Goal: Task Accomplishment & Management: Use online tool/utility

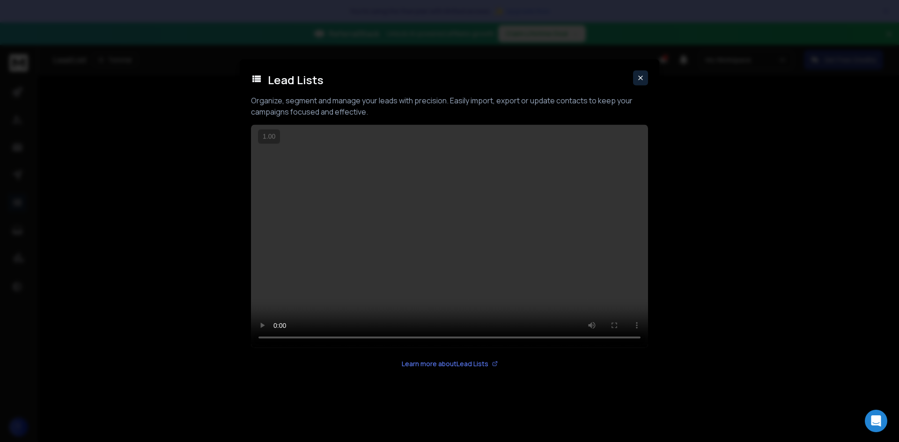
click at [641, 74] on icon at bounding box center [640, 77] width 7 height 7
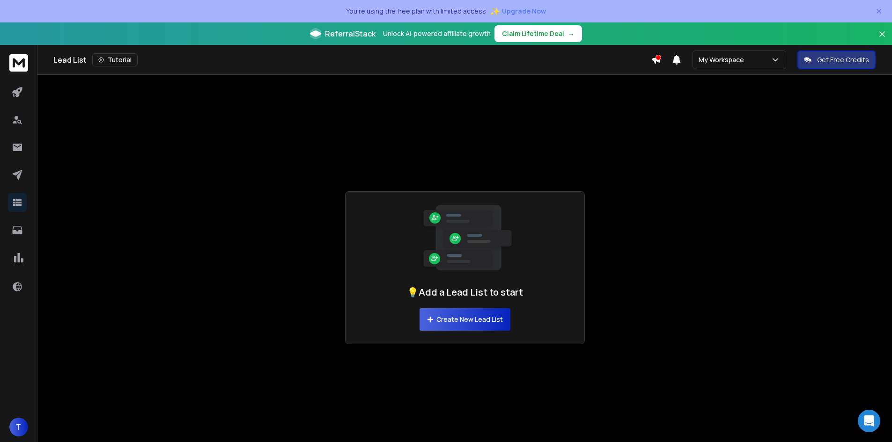
click at [462, 319] on button "Create New Lead List" at bounding box center [464, 319] width 91 height 22
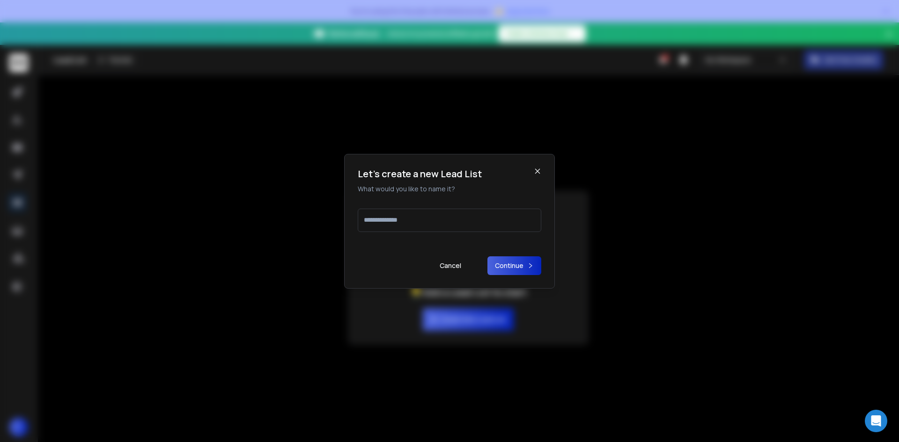
click at [481, 223] on input at bounding box center [449, 220] width 183 height 23
type input "*"
type input "**********"
click at [504, 265] on button "Continue" at bounding box center [514, 266] width 54 height 19
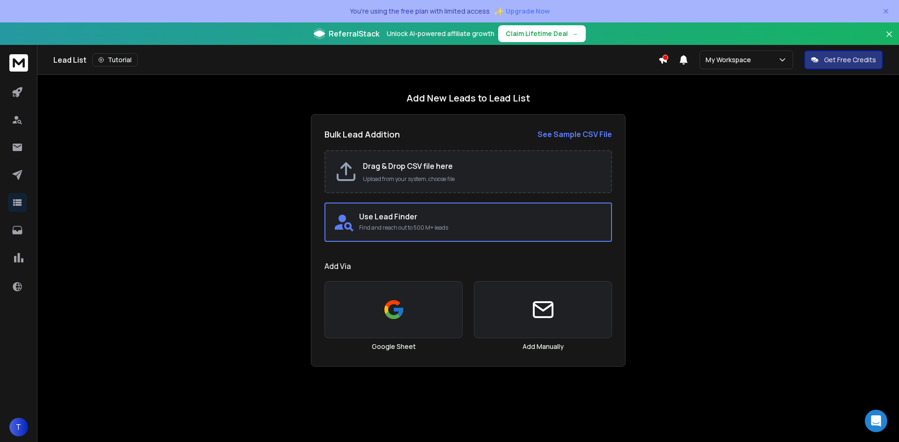
click at [519, 222] on h2 "Use Lead Finder" at bounding box center [481, 216] width 244 height 11
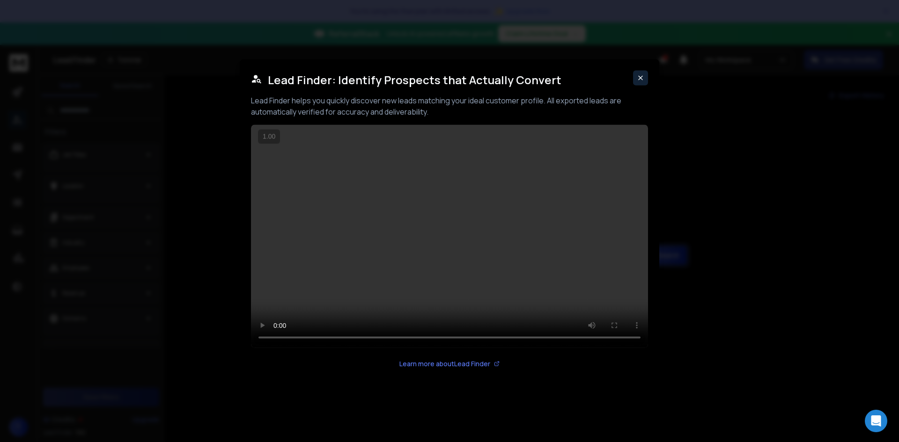
click at [641, 75] on icon at bounding box center [640, 77] width 7 height 7
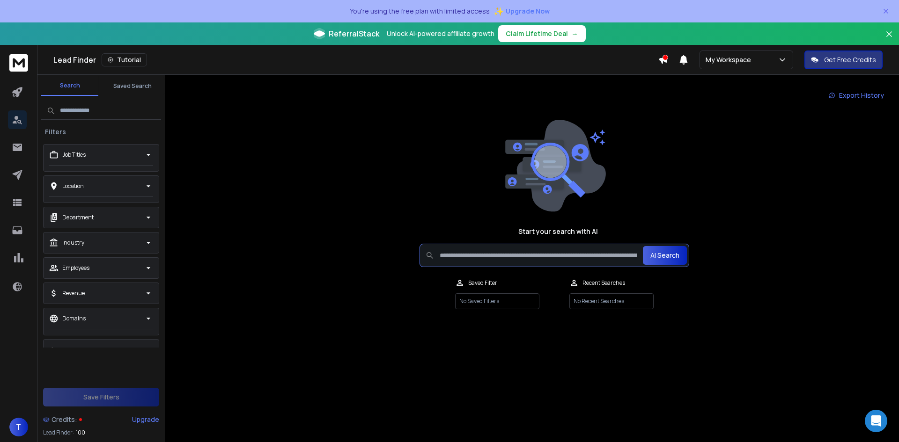
click at [642, 78] on div "Export History Start your search with AI AI Search Saved Filter No Saved Filter…" at bounding box center [467, 84] width 861 height 19
click at [506, 259] on textarea at bounding box center [539, 255] width 198 height 19
type textarea "**********"
click at [669, 258] on button "AI Search" at bounding box center [665, 255] width 44 height 19
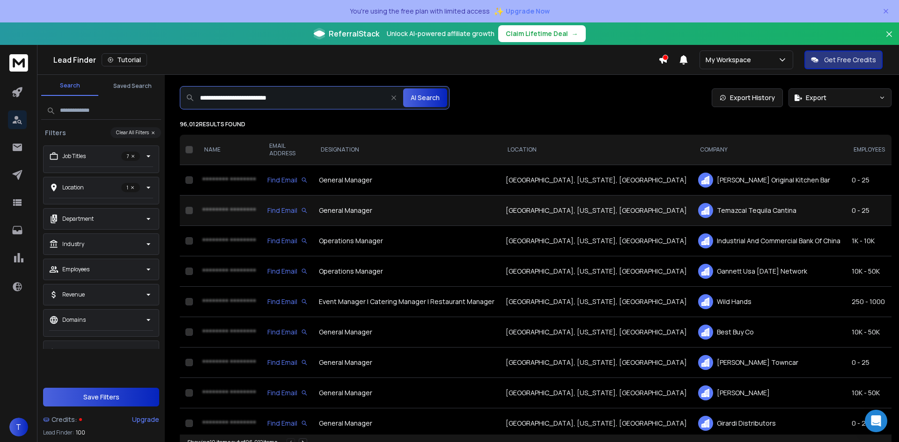
click at [279, 209] on div "Find Email" at bounding box center [287, 210] width 40 height 9
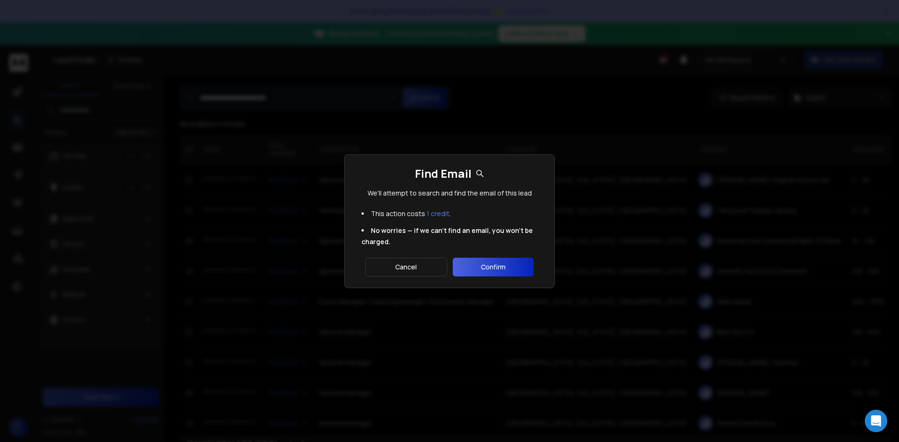
click at [474, 267] on button "Confirm" at bounding box center [493, 267] width 81 height 19
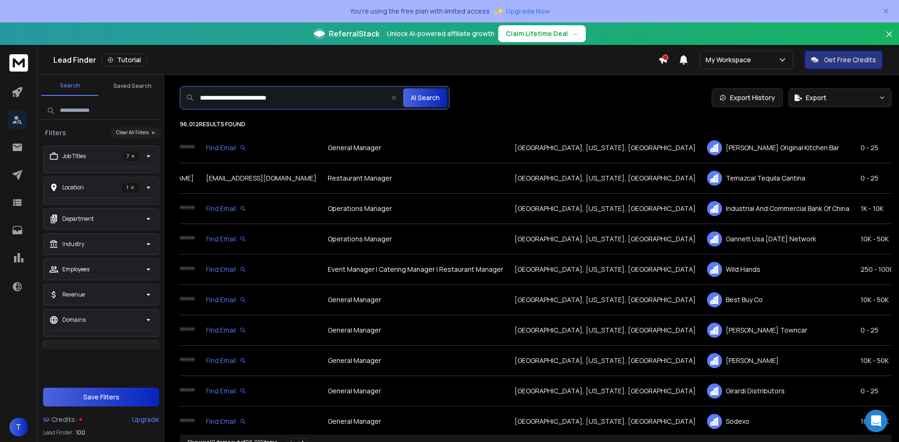
scroll to position [39, 0]
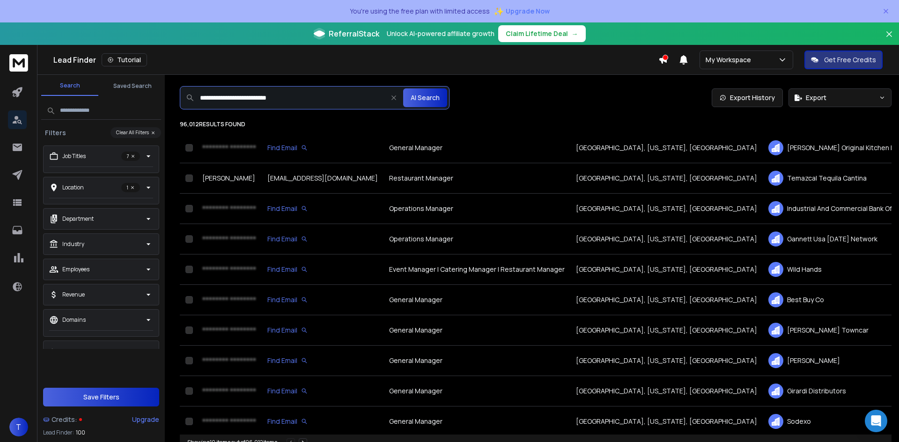
click at [146, 240] on icon at bounding box center [148, 244] width 9 height 9
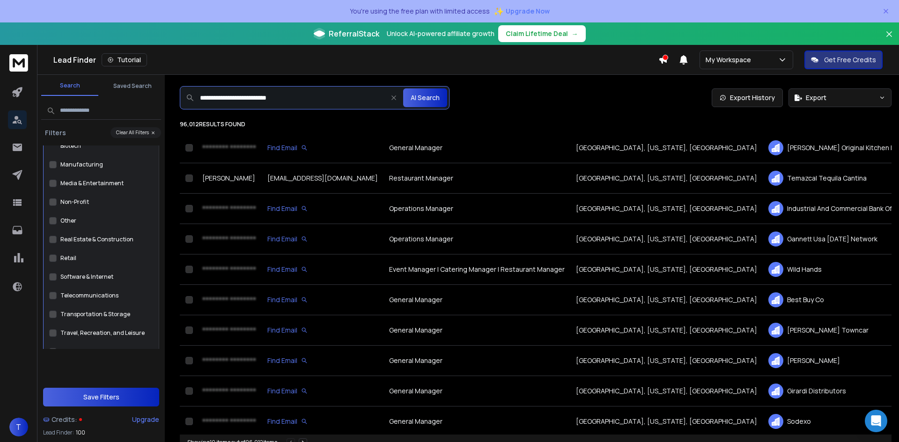
scroll to position [281, 0]
click at [53, 256] on button "Retail" at bounding box center [52, 254] width 7 height 7
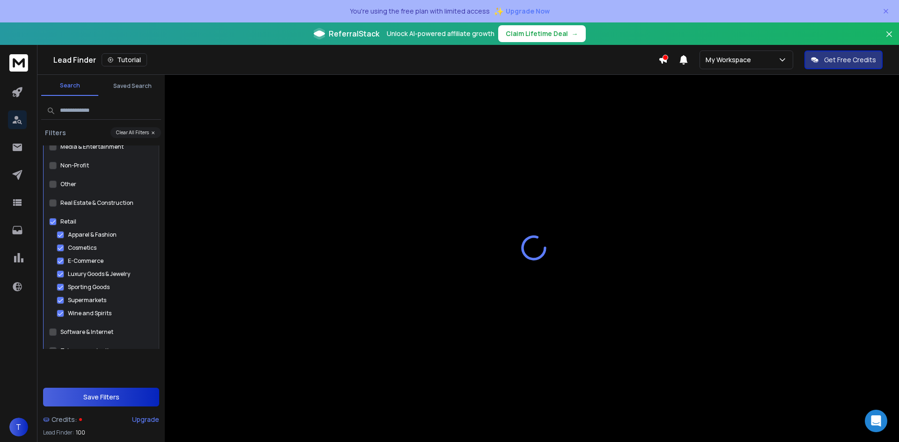
scroll to position [328, 0]
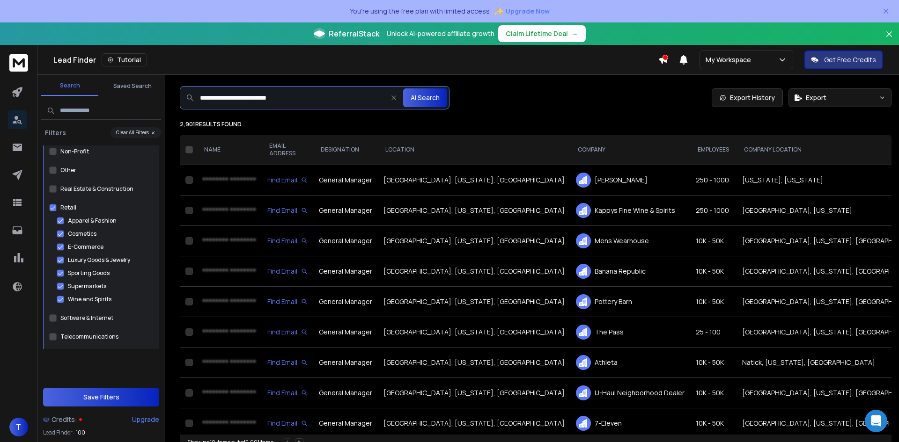
click at [52, 204] on div "Retail Apparel & Fashion Cosmetics E-Commerce Luxury Goods & Jewelry Sporting G…" at bounding box center [101, 253] width 104 height 110
click at [53, 207] on button "Retail" at bounding box center [52, 207] width 7 height 7
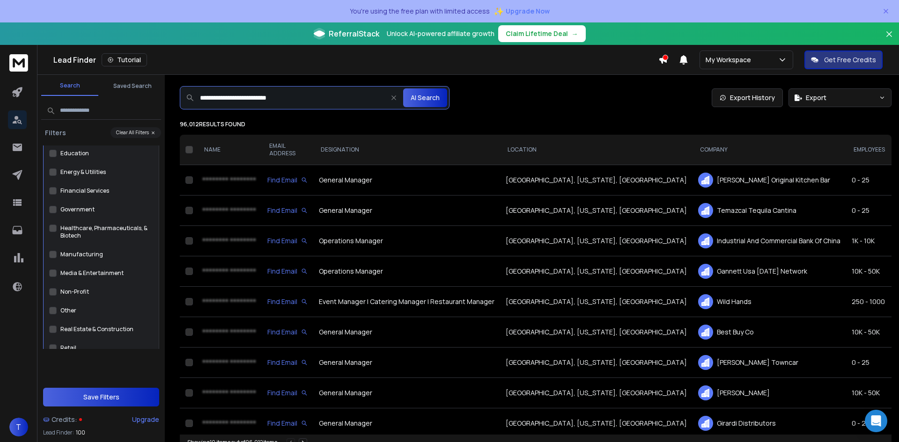
scroll to position [140, 0]
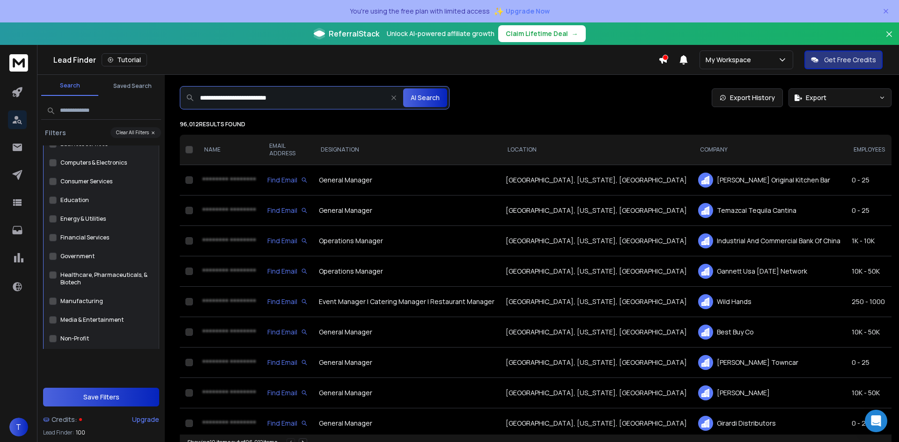
click at [51, 183] on Services "Consumer Services" at bounding box center [52, 181] width 7 height 7
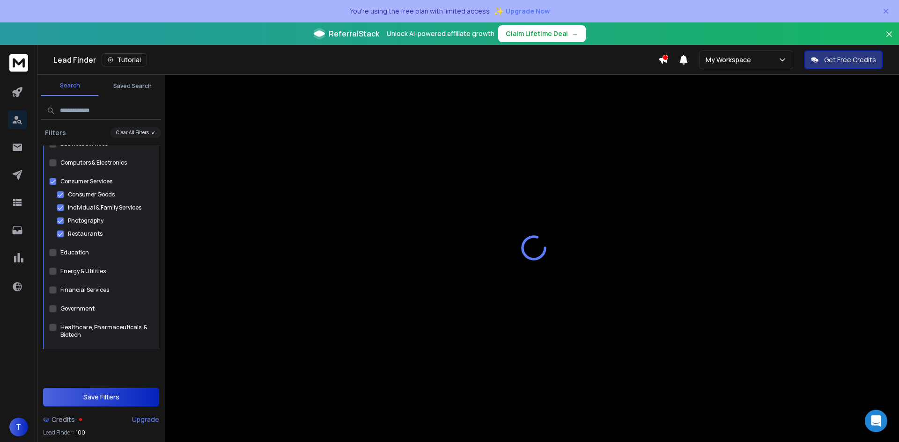
click at [59, 220] on button "Photography" at bounding box center [60, 220] width 7 height 7
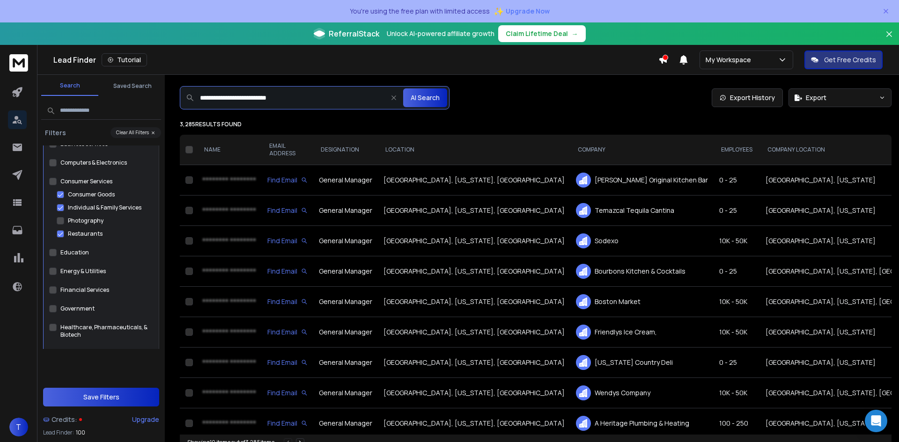
click at [59, 208] on Services "Individual & Family Services" at bounding box center [60, 207] width 7 height 7
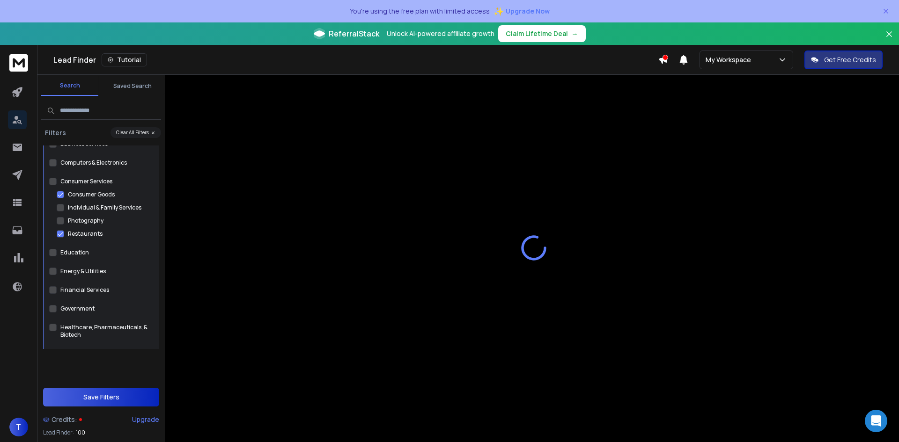
click at [61, 194] on Goods "Consumer Goods" at bounding box center [60, 194] width 7 height 7
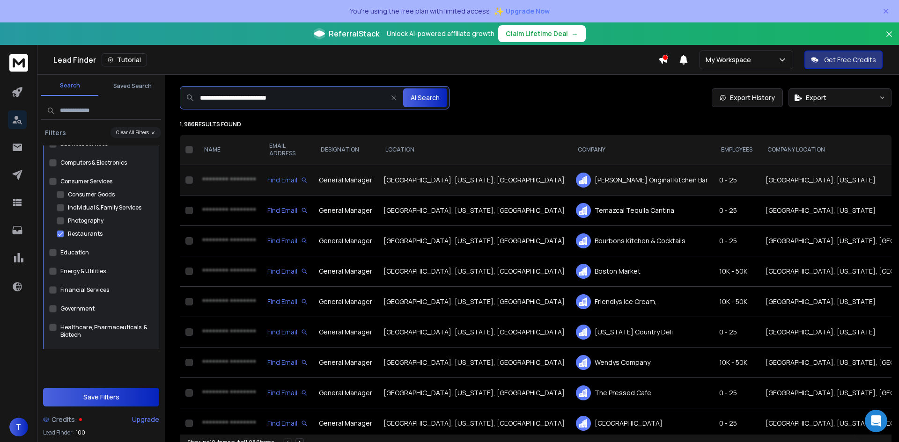
click at [280, 176] on div "Find Email" at bounding box center [287, 180] width 40 height 9
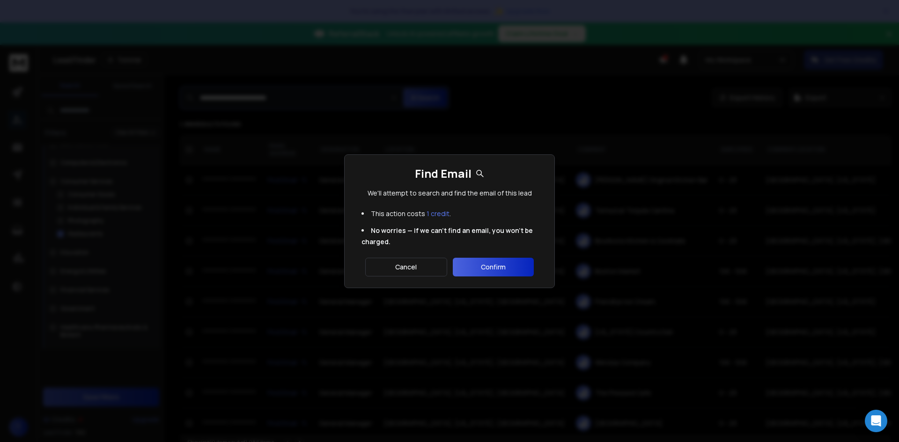
click at [480, 262] on button "Confirm" at bounding box center [493, 267] width 81 height 19
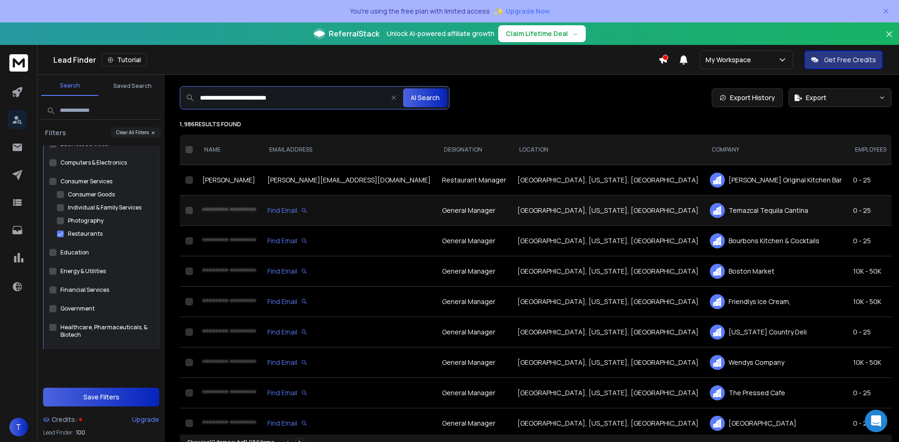
click at [188, 208] on button "button" at bounding box center [188, 210] width 7 height 7
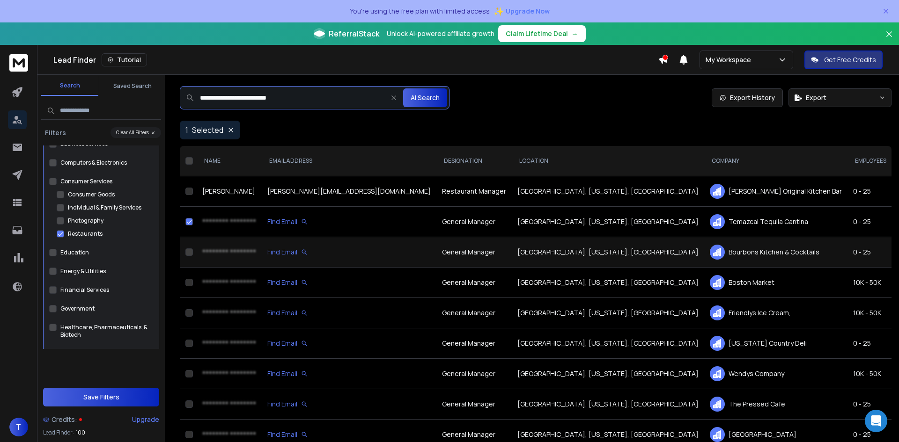
click at [187, 250] on td at bounding box center [188, 252] width 17 height 30
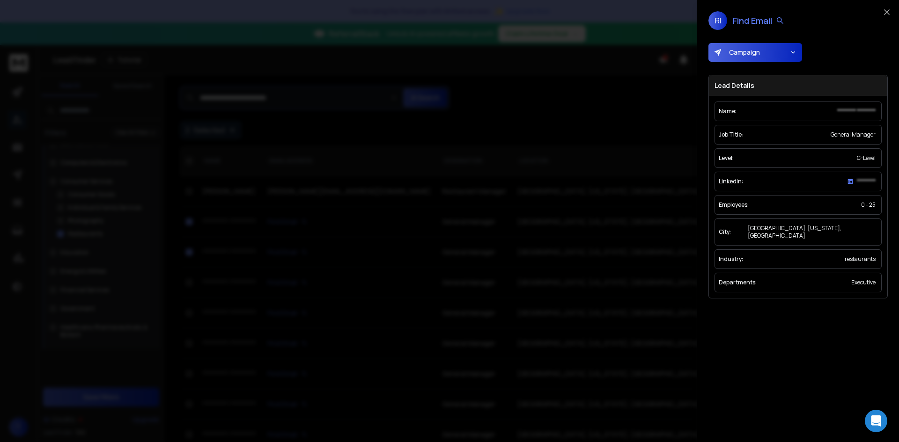
click at [323, 117] on div at bounding box center [449, 221] width 899 height 442
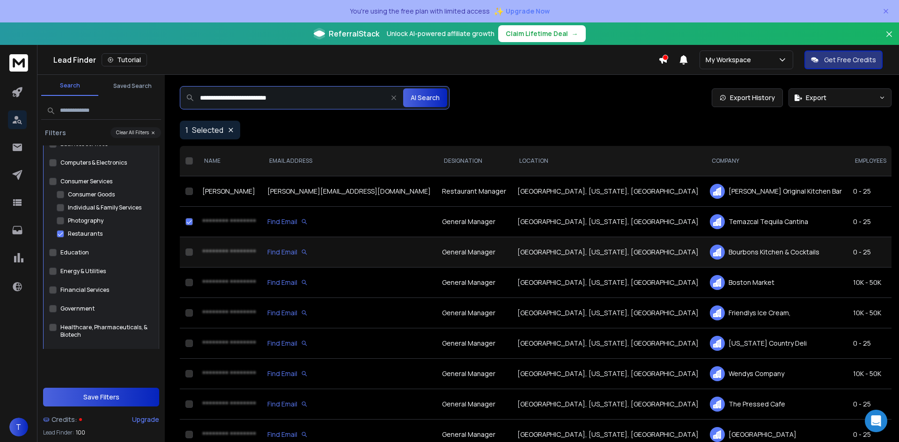
click at [280, 251] on div "Find Email" at bounding box center [348, 252] width 163 height 9
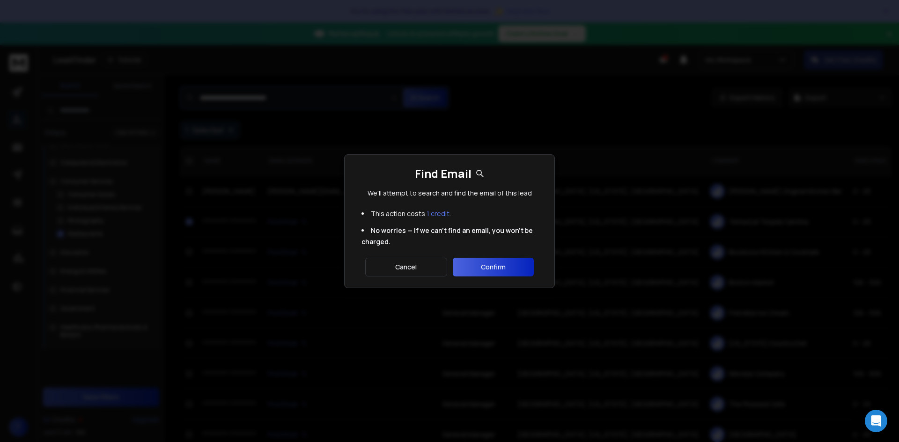
click at [481, 264] on button "Confirm" at bounding box center [493, 267] width 81 height 19
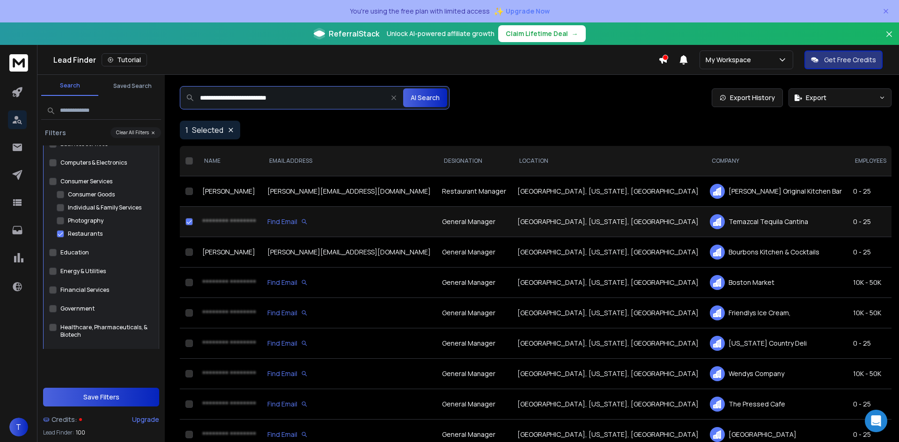
click at [190, 220] on button "button" at bounding box center [188, 221] width 7 height 7
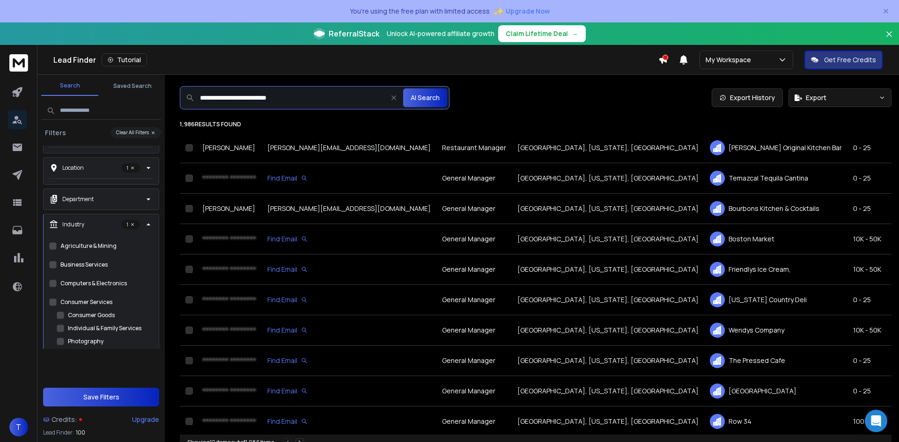
scroll to position [0, 0]
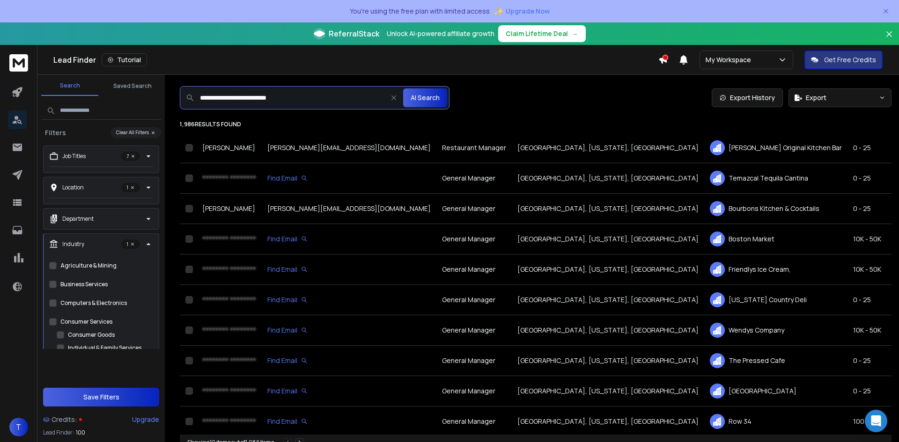
click at [145, 187] on icon at bounding box center [148, 187] width 9 height 9
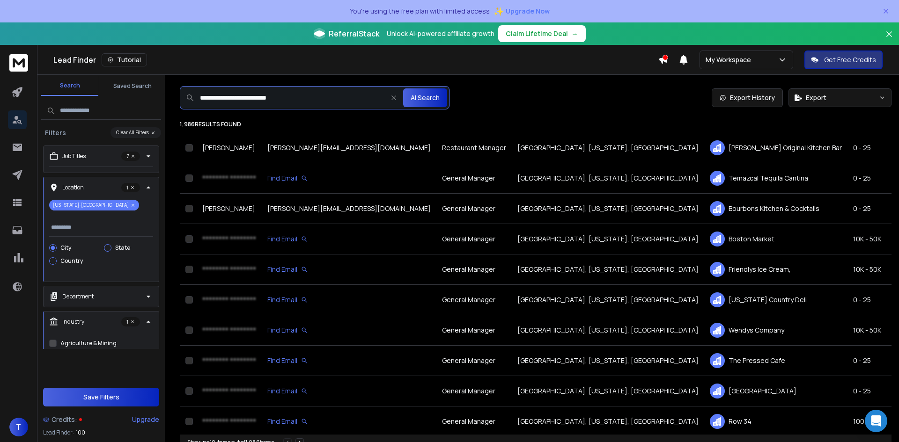
click at [542, 85] on div "**********" at bounding box center [467, 84] width 861 height 19
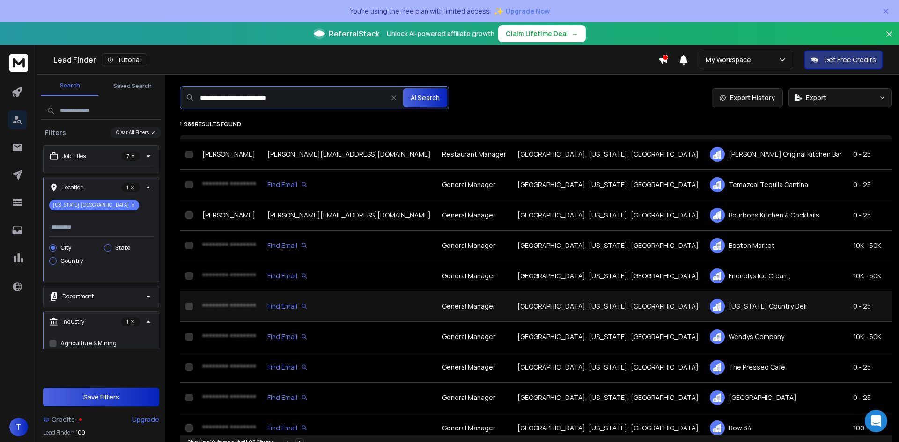
scroll to position [39, 0]
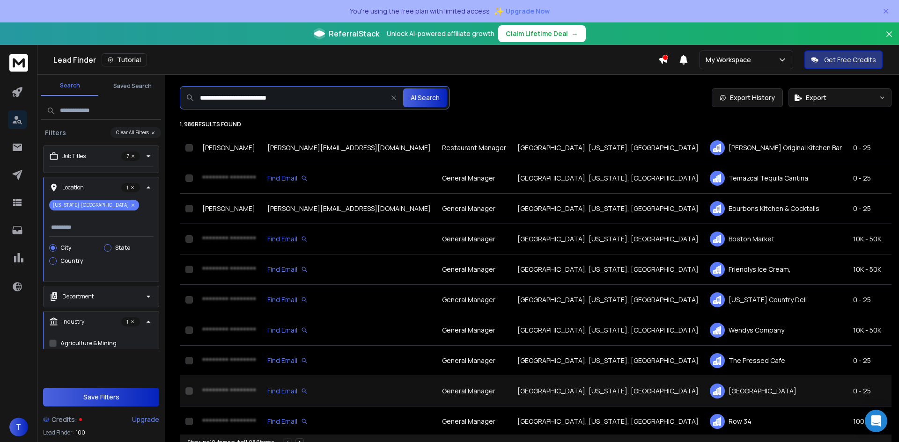
click at [285, 387] on div "Find Email" at bounding box center [348, 391] width 163 height 9
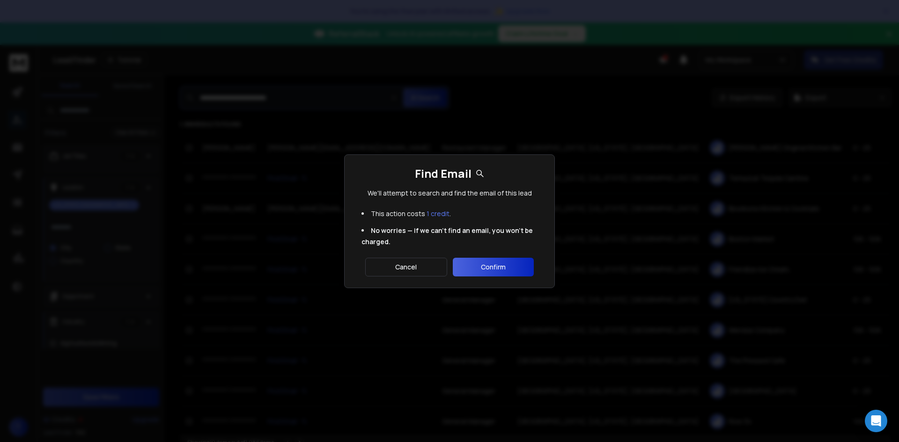
click at [486, 266] on button "Confirm" at bounding box center [493, 267] width 81 height 19
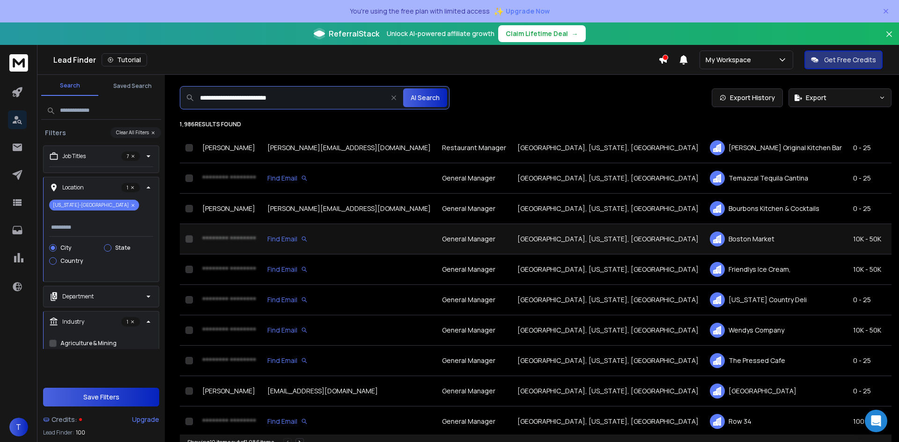
scroll to position [0, 0]
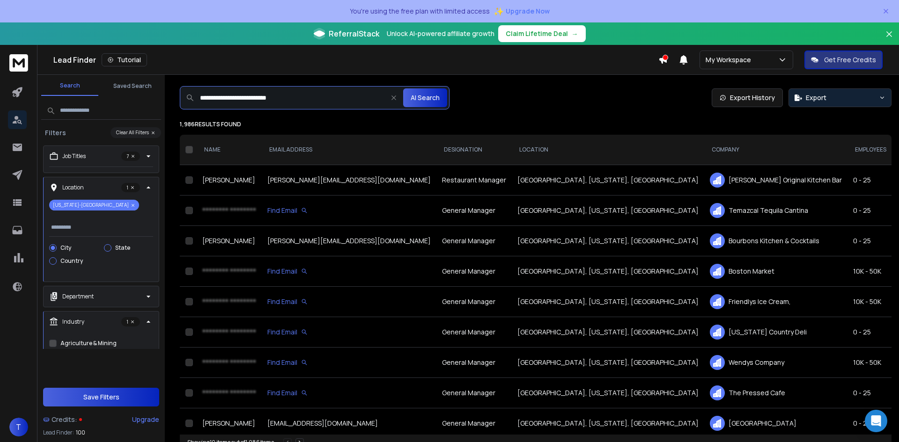
click at [886, 96] on button "Export" at bounding box center [839, 97] width 103 height 19
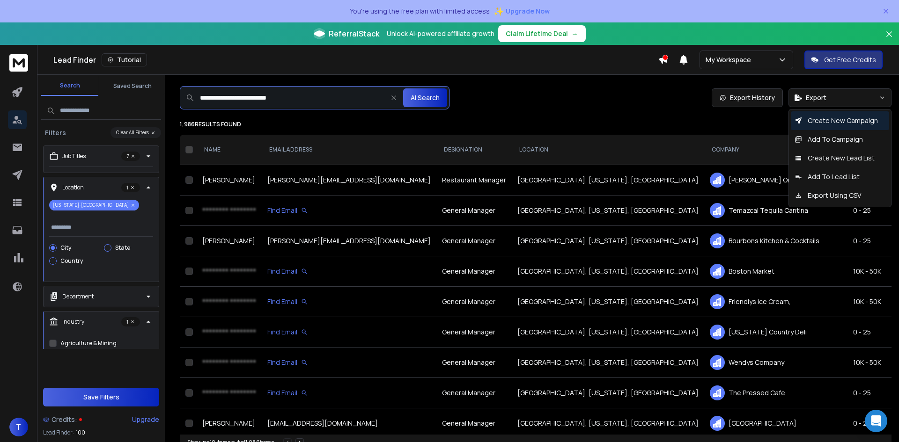
click at [838, 121] on p "Create New Campaign" at bounding box center [843, 120] width 74 height 13
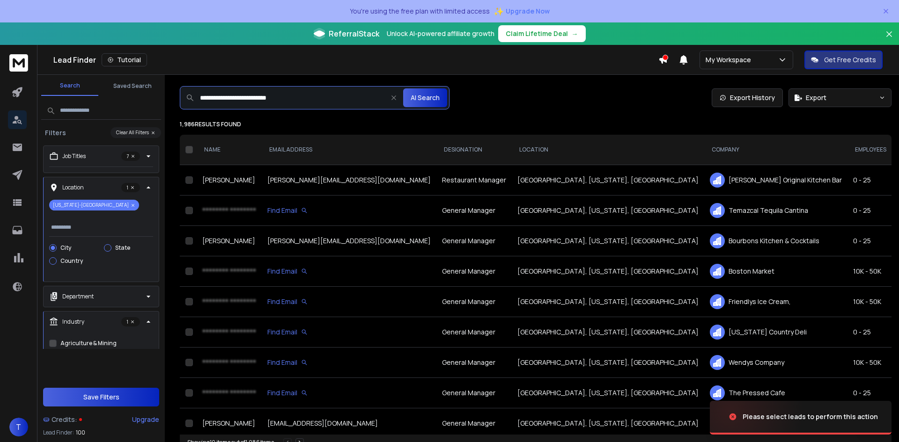
click at [515, 109] on div "**********" at bounding box center [536, 97] width 712 height 23
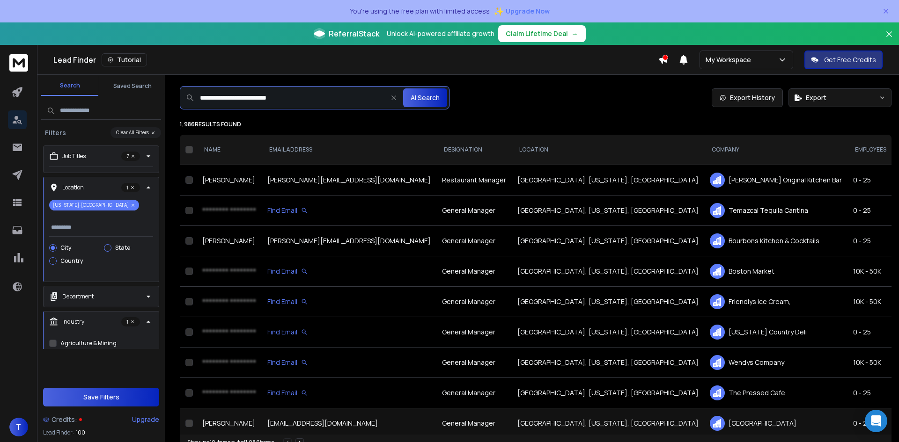
click at [186, 424] on button "button" at bounding box center [188, 423] width 7 height 7
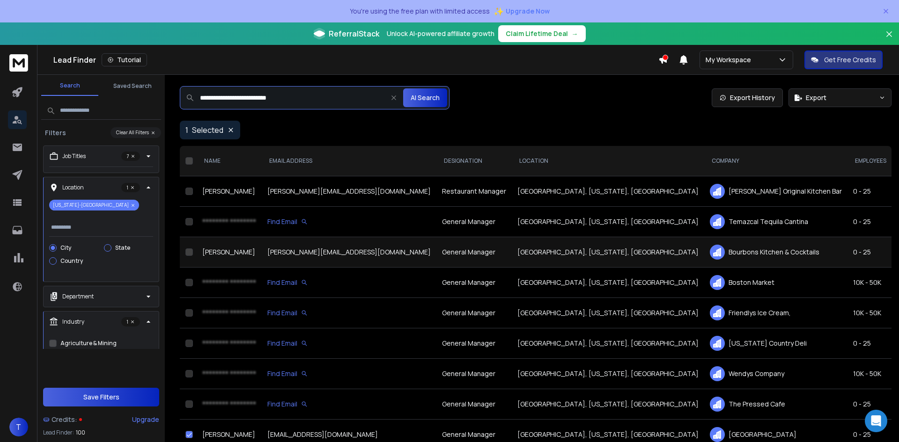
drag, startPoint x: 188, startPoint y: 251, endPoint x: 189, endPoint y: 241, distance: 10.4
click at [188, 249] on button "button" at bounding box center [188, 252] width 7 height 7
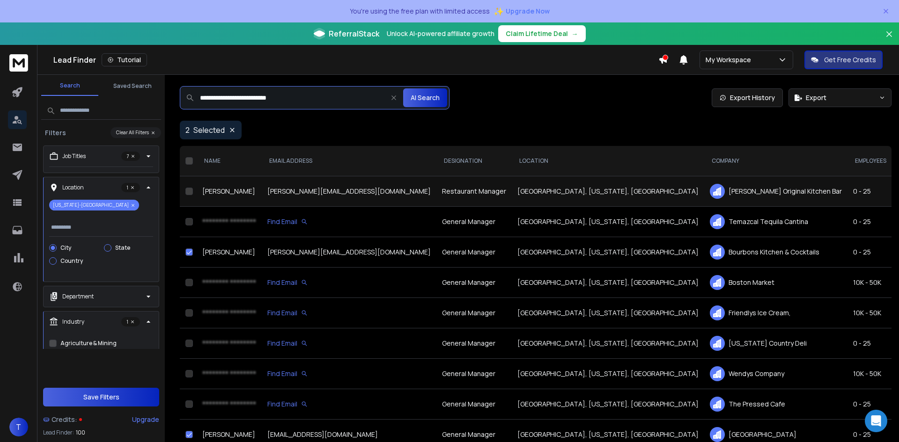
click at [190, 190] on button "button" at bounding box center [188, 191] width 7 height 7
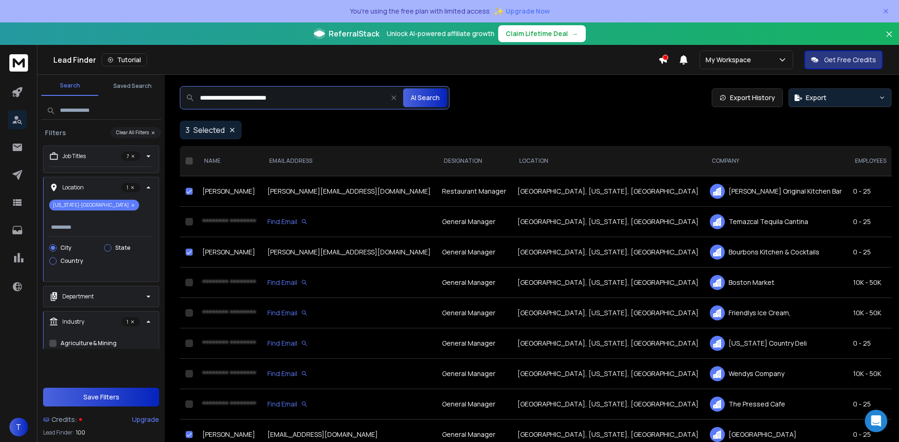
click at [881, 96] on icon "button" at bounding box center [882, 97] width 7 height 7
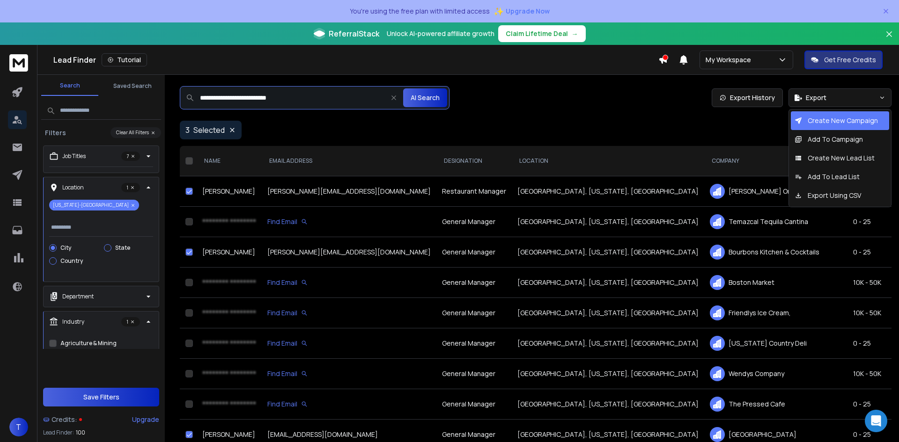
click at [828, 119] on p "Create New Campaign" at bounding box center [843, 120] width 74 height 13
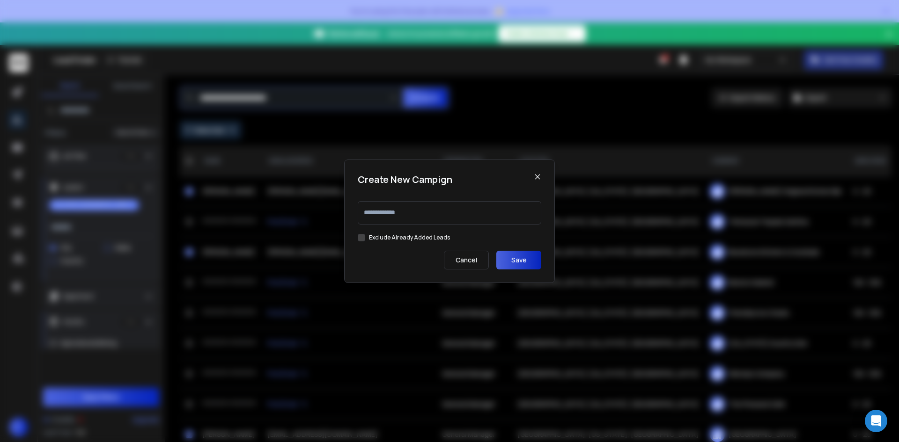
click at [514, 217] on input at bounding box center [449, 212] width 183 height 23
type input "**********"
click at [524, 259] on button "Save" at bounding box center [518, 260] width 45 height 19
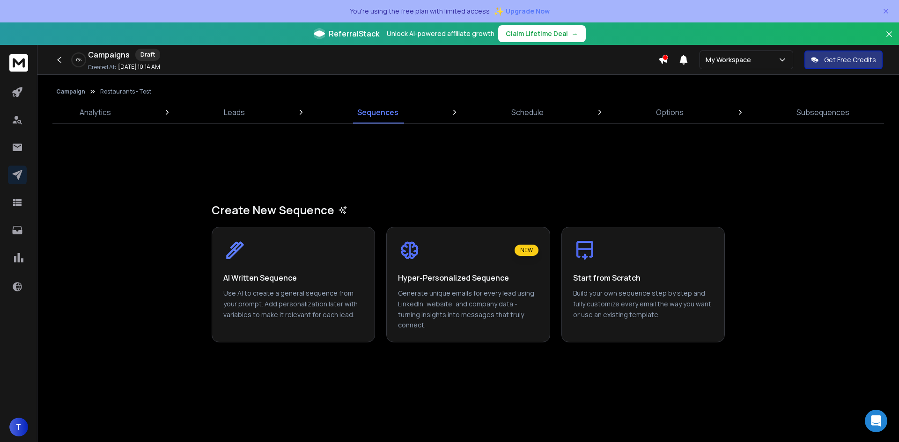
click at [316, 254] on div "button" at bounding box center [293, 250] width 140 height 23
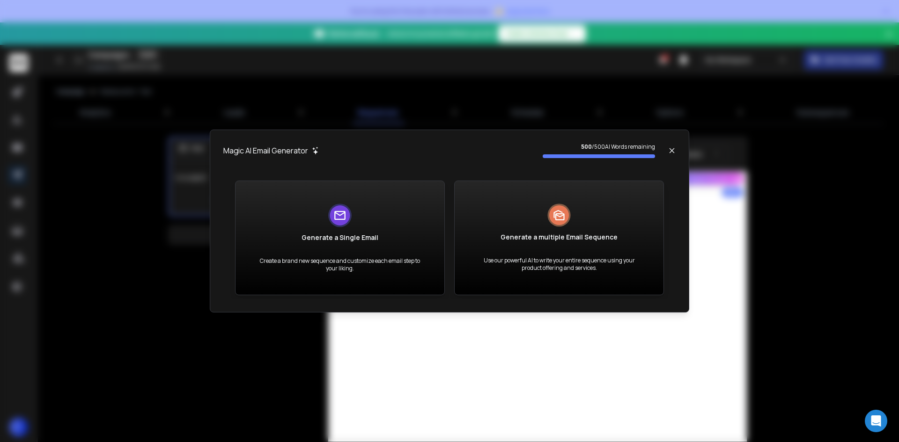
click at [346, 236] on h1 "Generate a Single Email" at bounding box center [339, 237] width 77 height 9
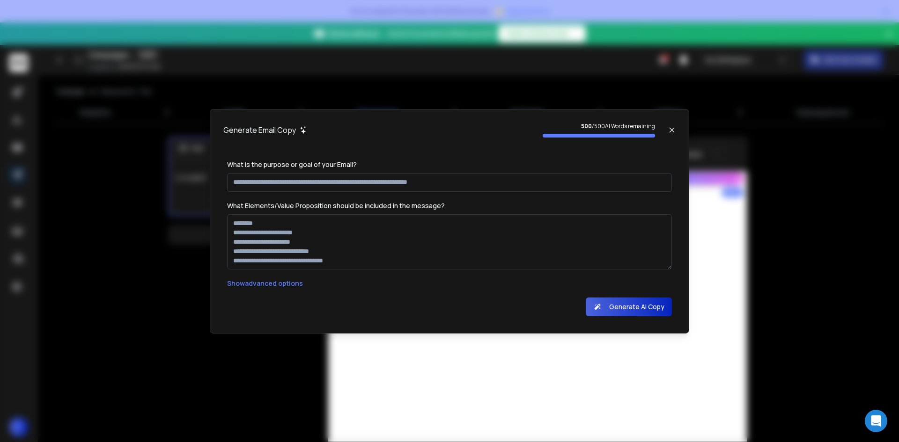
click at [342, 236] on textarea at bounding box center [449, 241] width 445 height 55
click at [308, 183] on input at bounding box center [449, 182] width 445 height 19
type input "**********"
click at [280, 241] on textarea at bounding box center [449, 241] width 445 height 55
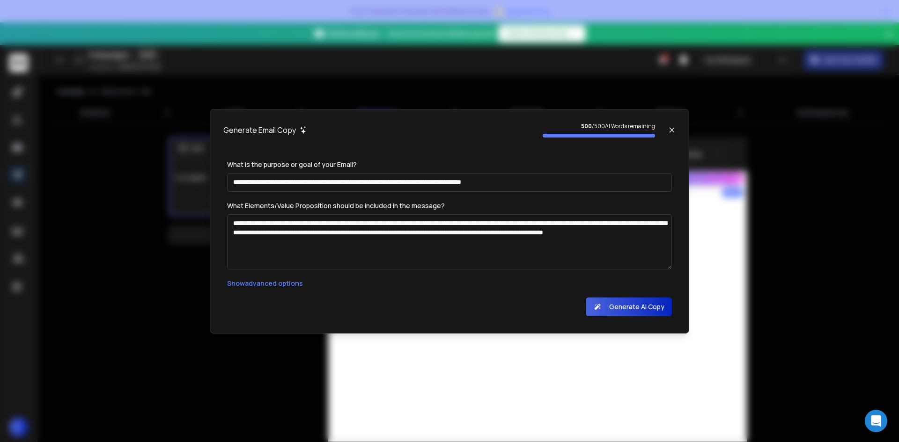
type textarea "**********"
click at [635, 311] on button "Generate AI Copy" at bounding box center [629, 307] width 86 height 19
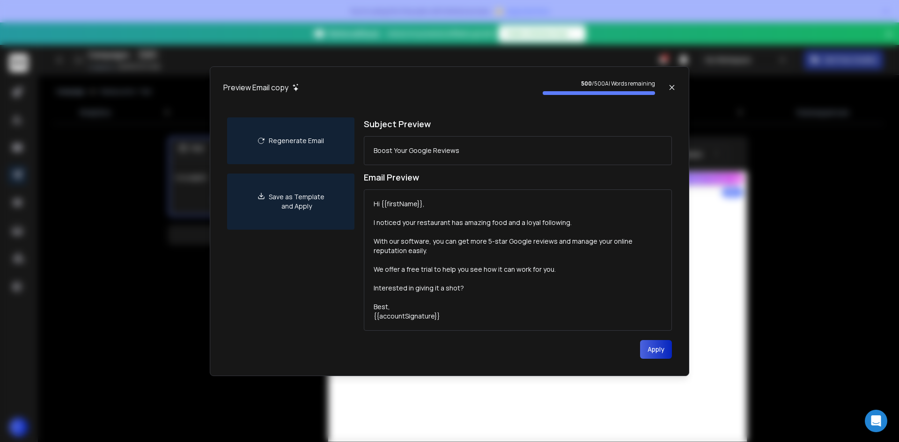
click at [318, 207] on p "and Apply" at bounding box center [297, 206] width 56 height 9
type input "**********"
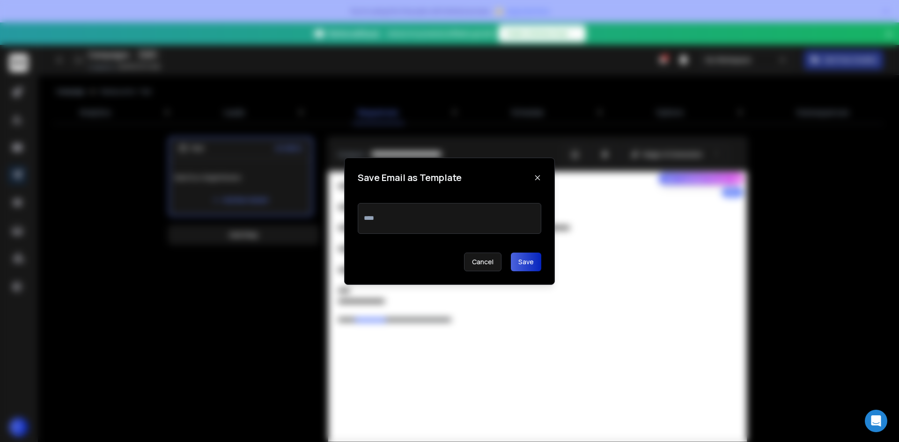
click at [403, 217] on input at bounding box center [449, 218] width 183 height 31
type input "**********"
click at [525, 267] on button "Save" at bounding box center [526, 262] width 30 height 19
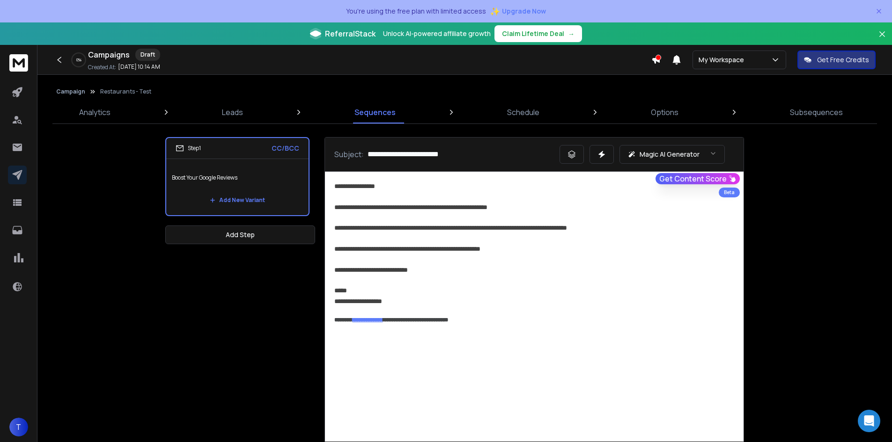
click at [693, 178] on button "Get Content Score" at bounding box center [697, 178] width 84 height 11
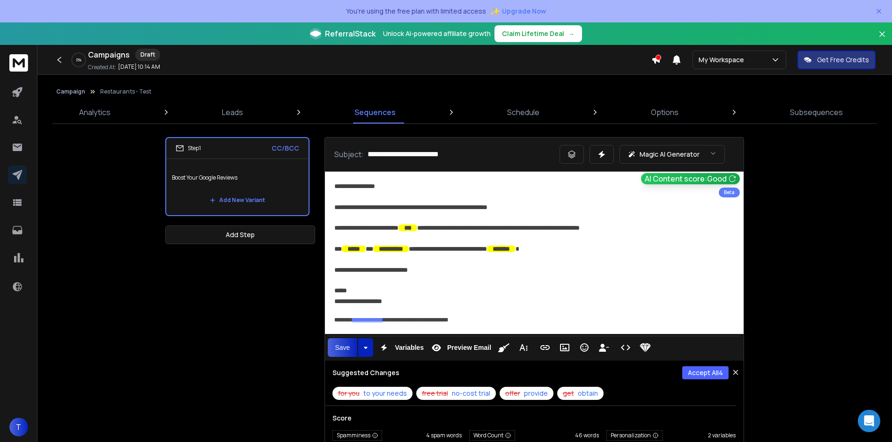
click at [704, 372] on button "Accept All 4" at bounding box center [705, 373] width 46 height 13
